Goal: Check status

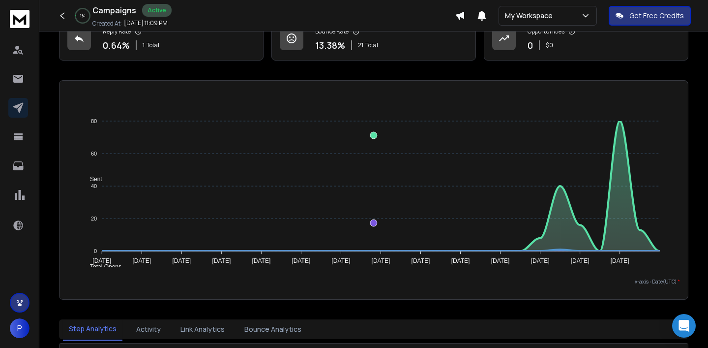
scroll to position [309, 0]
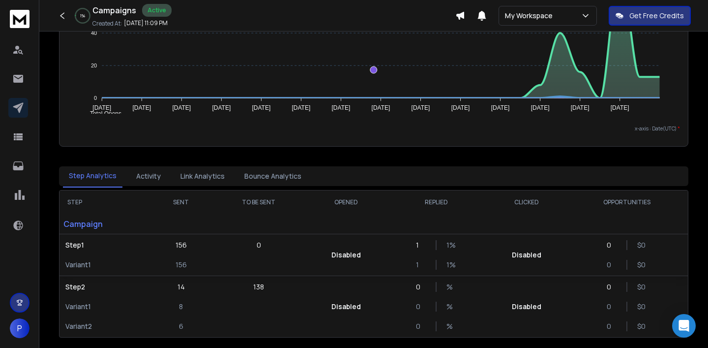
scroll to position [328, 0]
